Goal: Check status: Check status

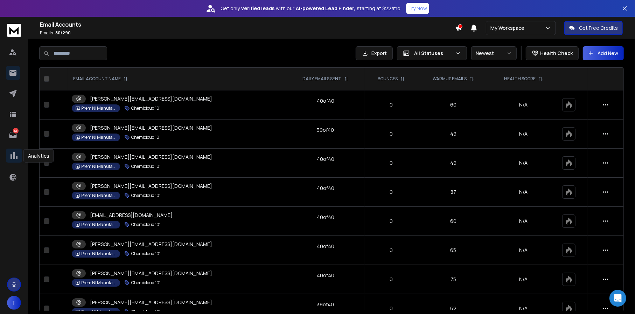
click at [13, 154] on icon at bounding box center [14, 155] width 10 height 10
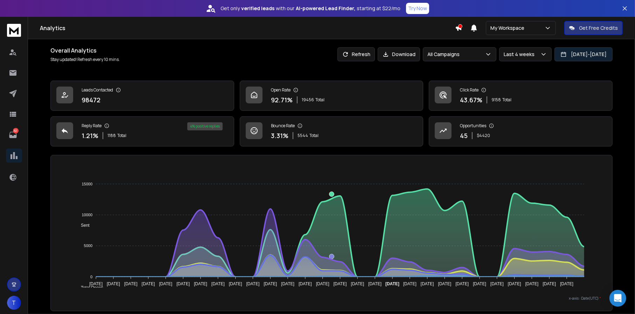
click at [304, 54] on button "[DATE] - [DATE]" at bounding box center [583, 54] width 58 height 14
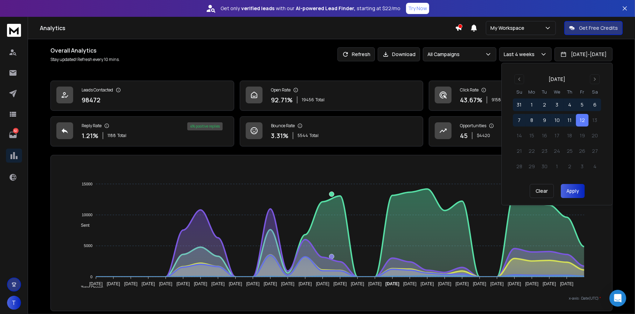
click at [304, 120] on button "12" at bounding box center [582, 120] width 13 height 13
click at [304, 120] on button "11" at bounding box center [569, 120] width 13 height 13
click at [304, 119] on button "11" at bounding box center [569, 120] width 13 height 13
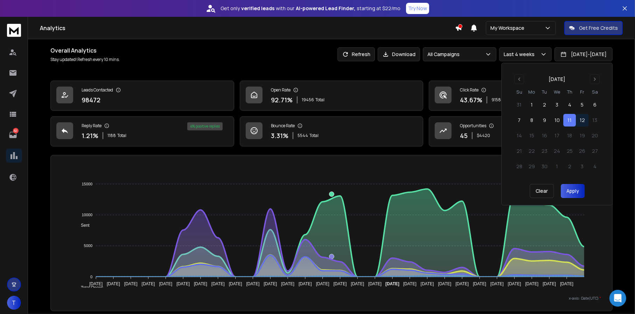
click at [304, 186] on button "Apply" at bounding box center [573, 191] width 24 height 14
